Goal: Task Accomplishment & Management: Manage account settings

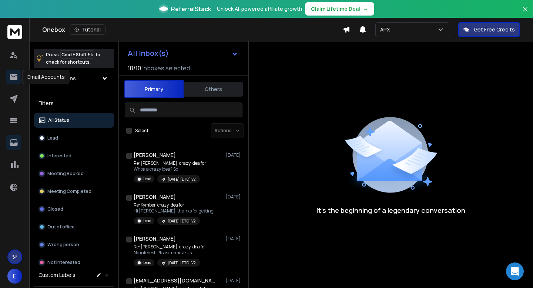
click at [14, 73] on icon at bounding box center [13, 77] width 9 height 9
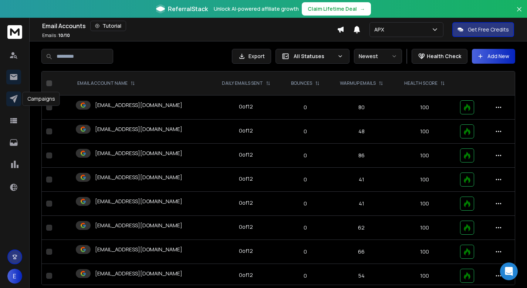
click at [11, 93] on link at bounding box center [13, 98] width 15 height 15
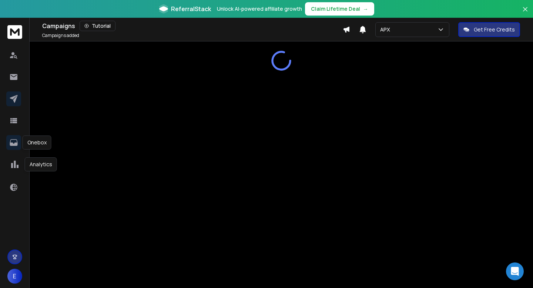
click at [18, 141] on link at bounding box center [13, 142] width 15 height 15
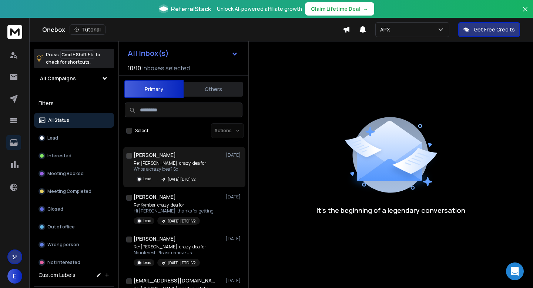
scroll to position [24, 0]
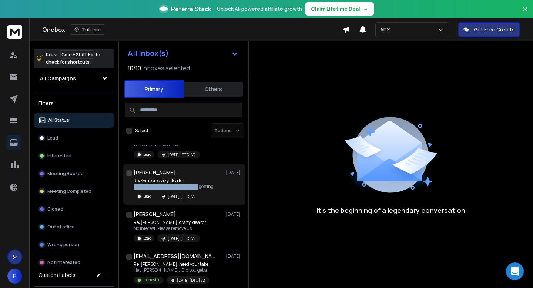
click at [199, 184] on p "Hi [PERSON_NAME], thanks for getting" at bounding box center [174, 187] width 80 height 6
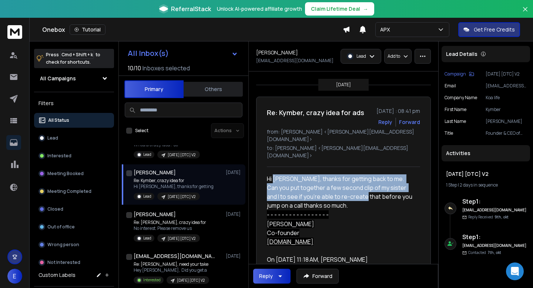
drag, startPoint x: 381, startPoint y: 165, endPoint x: 419, endPoint y: 170, distance: 38.4
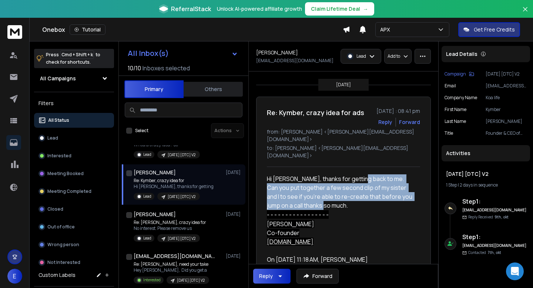
drag, startPoint x: 471, startPoint y: 177, endPoint x: 351, endPoint y: 166, distance: 120.8
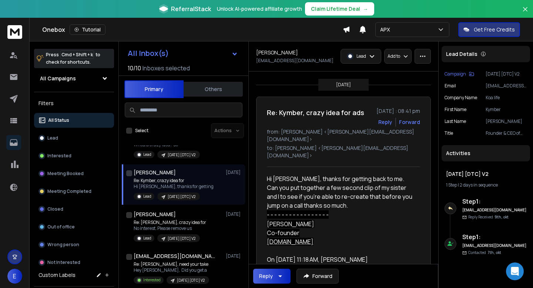
drag, startPoint x: 351, startPoint y: 166, endPoint x: 356, endPoint y: 168, distance: 5.9
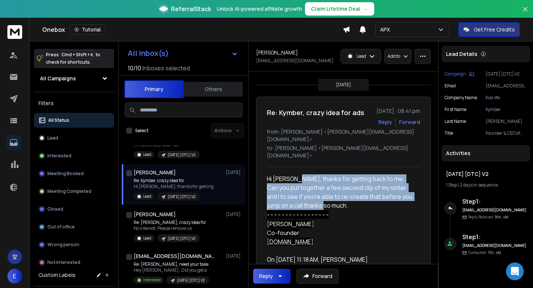
drag, startPoint x: 351, startPoint y: 179, endPoint x: 293, endPoint y: 165, distance: 60.1
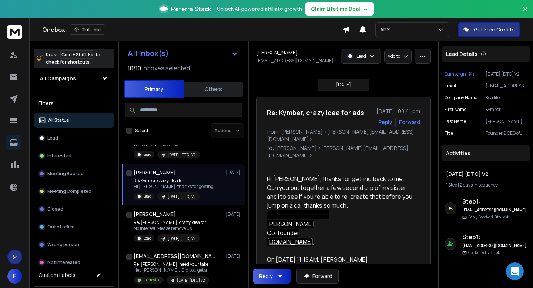
drag, startPoint x: 293, startPoint y: 165, endPoint x: 320, endPoint y: 169, distance: 27.0
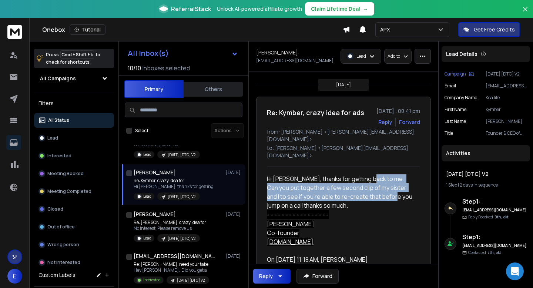
drag, startPoint x: 372, startPoint y: 162, endPoint x: 449, endPoint y: 169, distance: 77.6
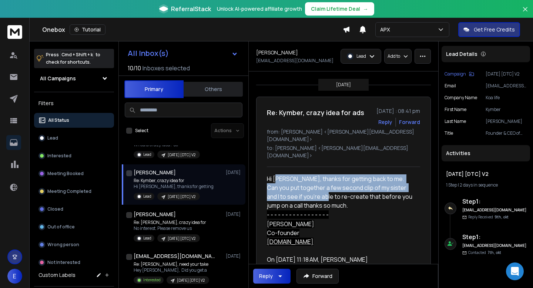
drag, startPoint x: 283, startPoint y: 163, endPoint x: 379, endPoint y: 171, distance: 96.9
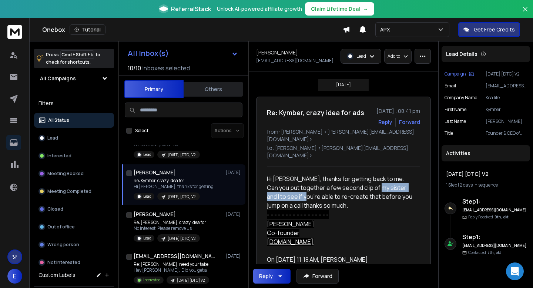
drag, startPoint x: 296, startPoint y: 174, endPoint x: 362, endPoint y: 174, distance: 66.6
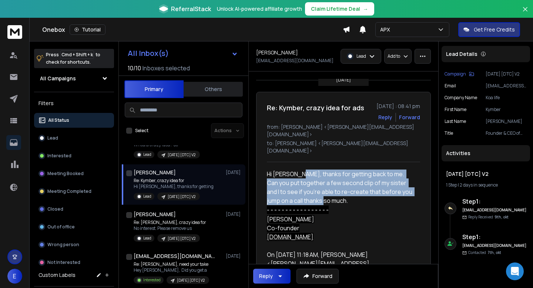
drag, startPoint x: 380, startPoint y: 174, endPoint x: 296, endPoint y: 156, distance: 86.2
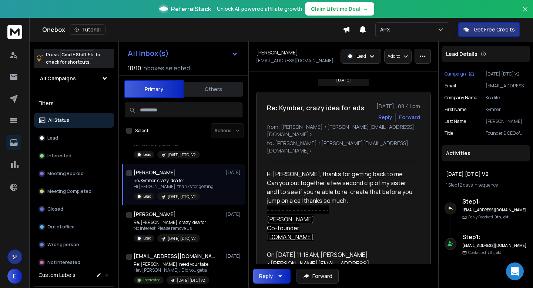
drag, startPoint x: 296, startPoint y: 156, endPoint x: 305, endPoint y: 158, distance: 9.9
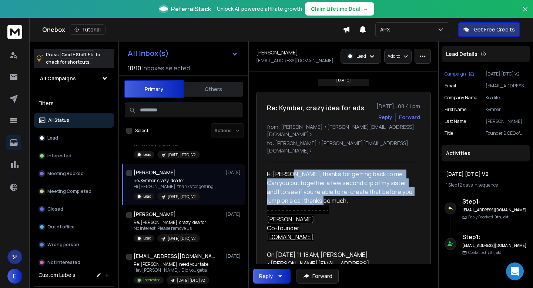
drag, startPoint x: 349, startPoint y: 171, endPoint x: 289, endPoint y: 156, distance: 61.4
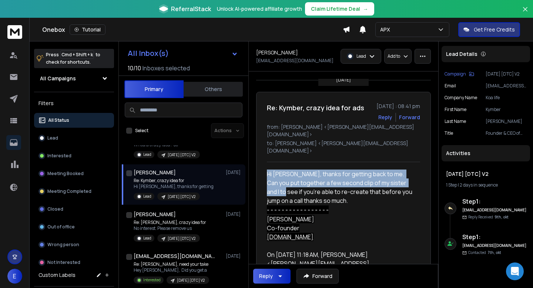
drag, startPoint x: 263, startPoint y: 155, endPoint x: 337, endPoint y: 171, distance: 74.9
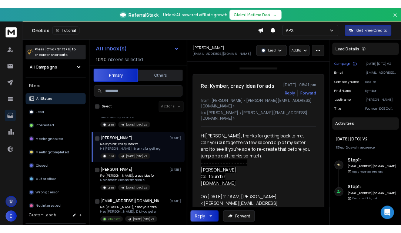
scroll to position [0, 0]
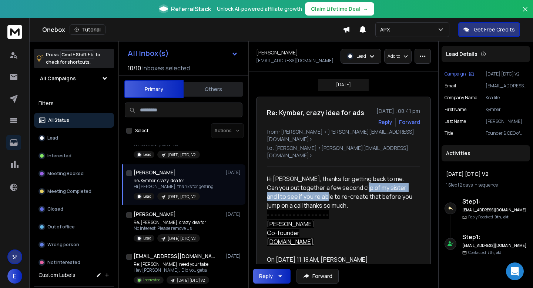
drag, startPoint x: 282, startPoint y: 171, endPoint x: 381, endPoint y: 169, distance: 99.2
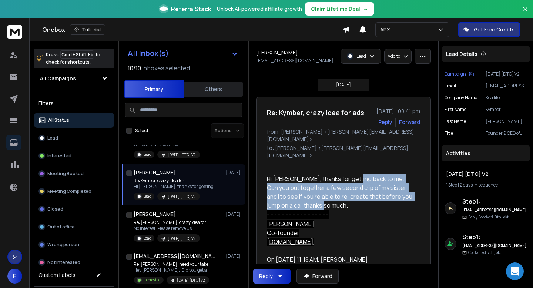
drag, startPoint x: 366, startPoint y: 164, endPoint x: 440, endPoint y: 179, distance: 75.6
drag, startPoint x: 445, startPoint y: 180, endPoint x: 309, endPoint y: 160, distance: 137.3
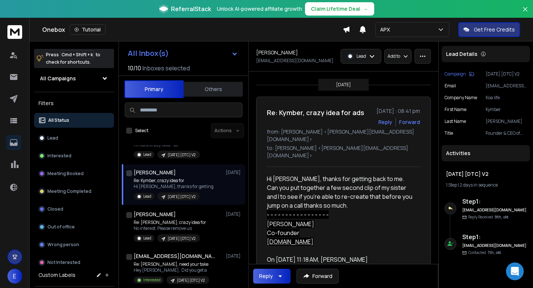
drag, startPoint x: 309, startPoint y: 160, endPoint x: 295, endPoint y: 162, distance: 14.6
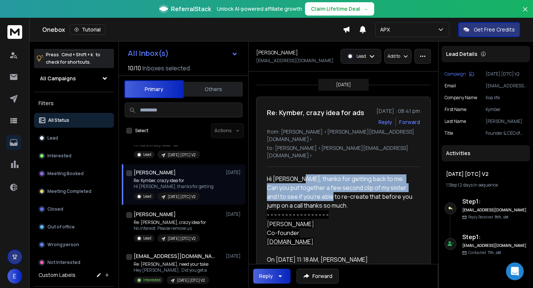
drag, startPoint x: 295, startPoint y: 162, endPoint x: 390, endPoint y: 173, distance: 96.2
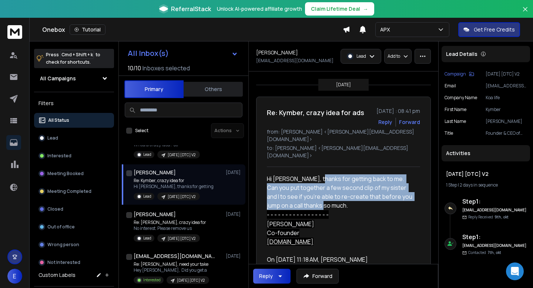
drag, startPoint x: 366, startPoint y: 178, endPoint x: 313, endPoint y: 162, distance: 55.2
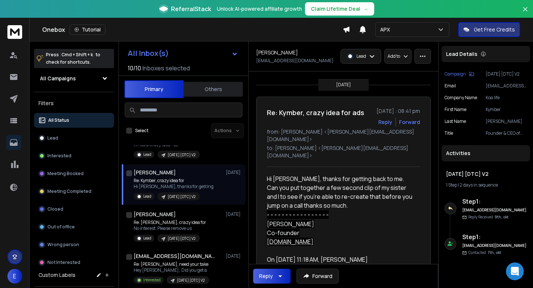
drag, startPoint x: 313, startPoint y: 162, endPoint x: 309, endPoint y: 162, distance: 3.7
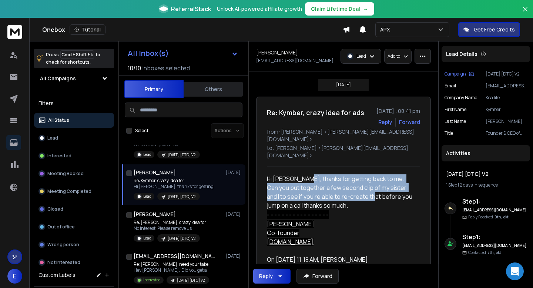
drag, startPoint x: 303, startPoint y: 162, endPoint x: 431, endPoint y: 178, distance: 128.7
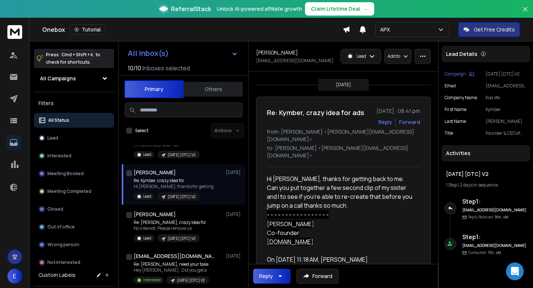
drag, startPoint x: 431, startPoint y: 178, endPoint x: 459, endPoint y: 181, distance: 28.0
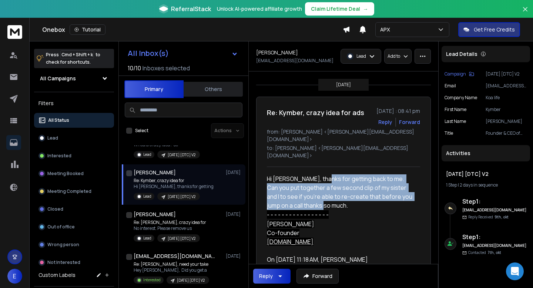
drag, startPoint x: 424, startPoint y: 178, endPoint x: 319, endPoint y: 162, distance: 105.9
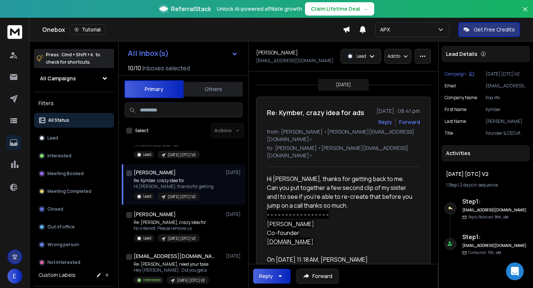
drag, startPoint x: 396, startPoint y: 169, endPoint x: 424, endPoint y: 173, distance: 28.7
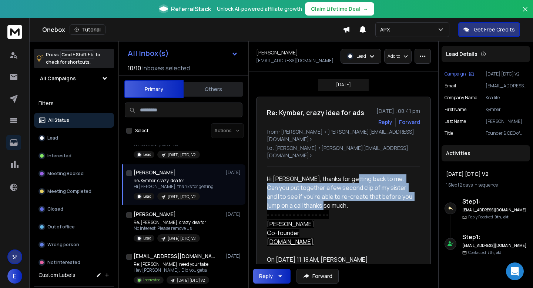
drag, startPoint x: 443, startPoint y: 178, endPoint x: 320, endPoint y: 163, distance: 124.2
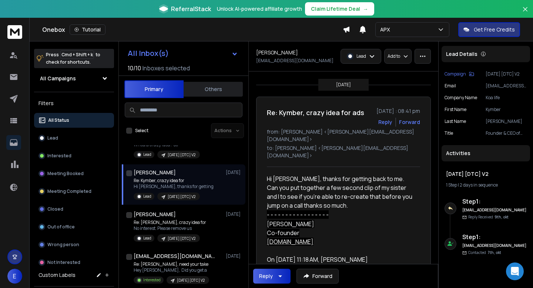
drag, startPoint x: 321, startPoint y: 164, endPoint x: 450, endPoint y: 150, distance: 129.6
